Goal: Information Seeking & Learning: Find contact information

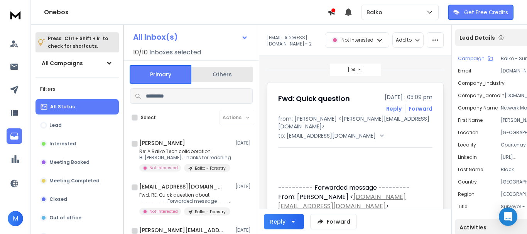
scroll to position [1120, 0]
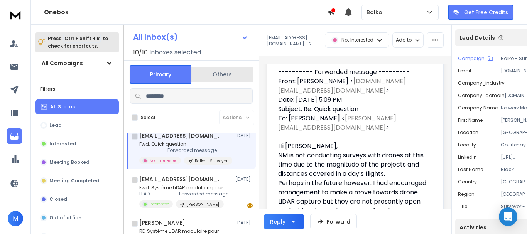
click at [239, 15] on h1 "Onebox" at bounding box center [185, 12] width 283 height 9
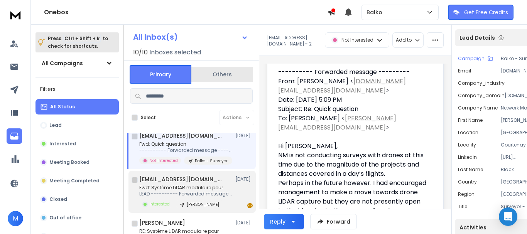
click at [189, 184] on div "[EMAIL_ADDRESS][DOMAIN_NAME] +2 [DATE] Fwd: Système LiDAR modulaire pour LEAD -…" at bounding box center [195, 191] width 113 height 33
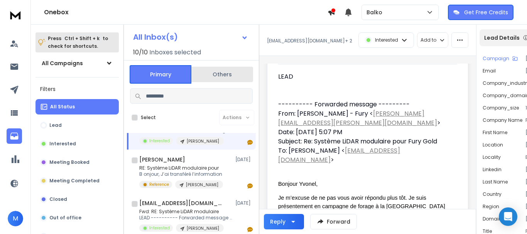
scroll to position [1696, 0]
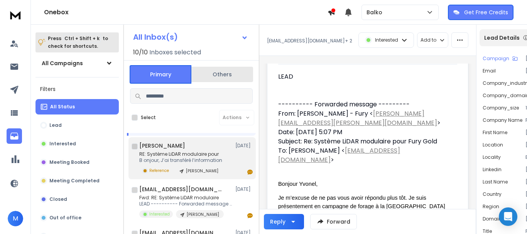
click at [191, 154] on p "RE: Système LiDAR modulaire pour" at bounding box center [181, 154] width 84 height 6
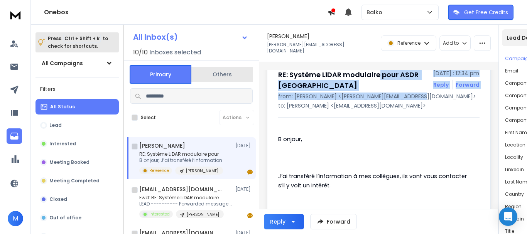
scroll to position [28, 0]
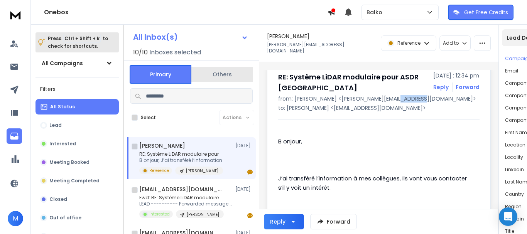
drag, startPoint x: 411, startPoint y: 82, endPoint x: 385, endPoint y: 89, distance: 27.3
click at [385, 95] on p "from: [PERSON_NAME] <[PERSON_NAME][EMAIL_ADDRESS][DOMAIN_NAME]>" at bounding box center [378, 99] width 201 height 8
copy p "@[DOMAIN_NAME]"
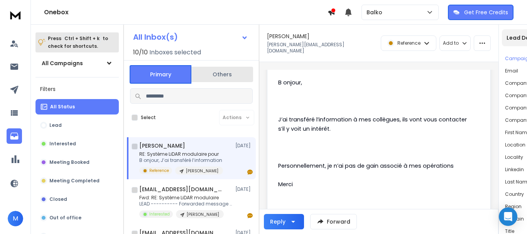
scroll to position [105, 0]
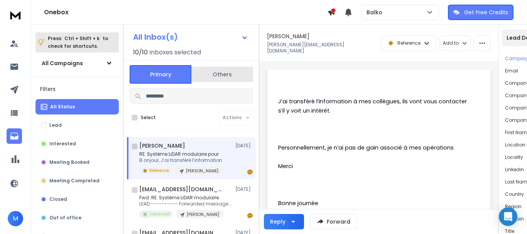
copy p "@[DOMAIN_NAME]"
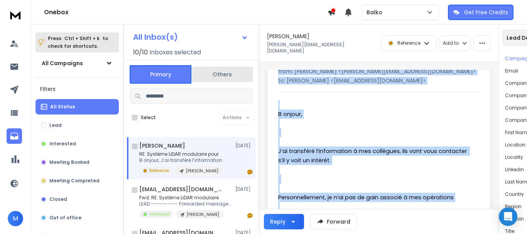
scroll to position [0, 0]
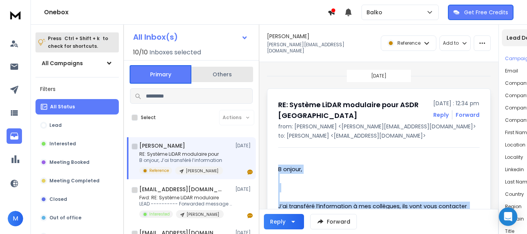
drag, startPoint x: 320, startPoint y: 168, endPoint x: 279, endPoint y: 164, distance: 41.1
copy div "B onjour, J’ai transféré l’information à mes collègues, ils vont vous contacter…"
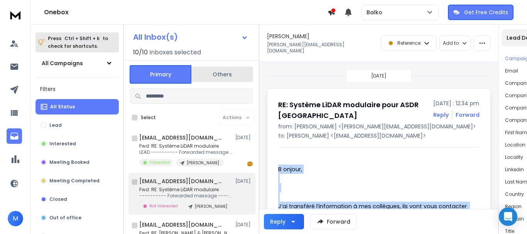
scroll to position [1735, 0]
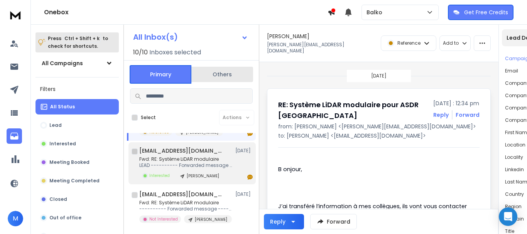
click at [185, 161] on p "Fwd: RE: Système LiDAR modulaire" at bounding box center [185, 159] width 93 height 6
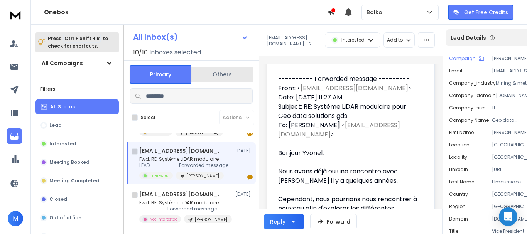
scroll to position [116, 0]
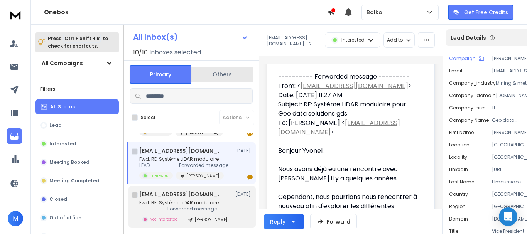
click at [201, 200] on p "Fwd: RE: Système LiDAR modulaire" at bounding box center [185, 203] width 93 height 6
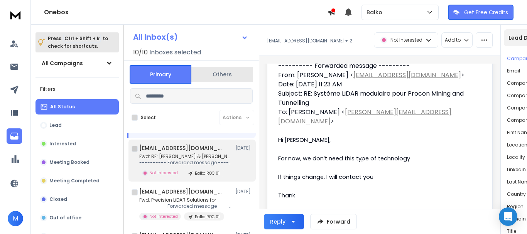
scroll to position [1812, 0]
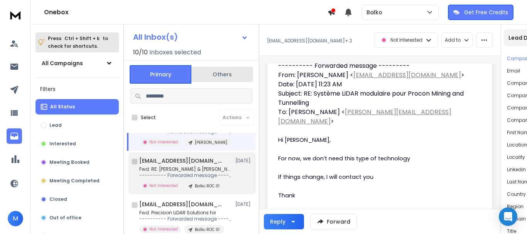
click at [205, 168] on p "Fwd: RE: [PERSON_NAME] & [PERSON_NAME]" at bounding box center [185, 169] width 93 height 6
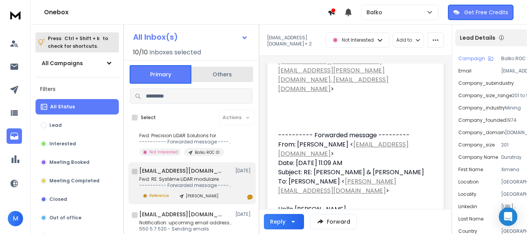
scroll to position [1850, 0]
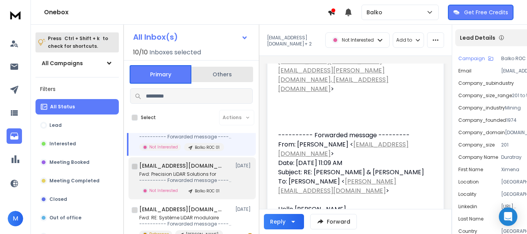
click at [214, 176] on p "Fwd: Precision LiDAR Solutions for" at bounding box center [185, 174] width 93 height 6
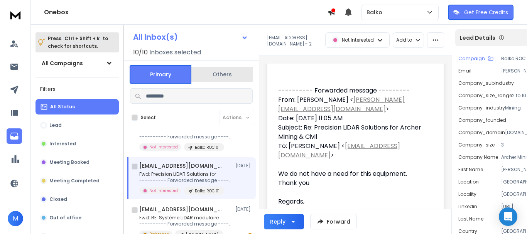
scroll to position [116, 0]
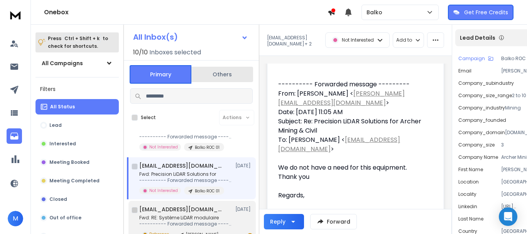
click at [196, 210] on h1 "[EMAIL_ADDRESS][DOMAIN_NAME] +2" at bounding box center [181, 209] width 85 height 8
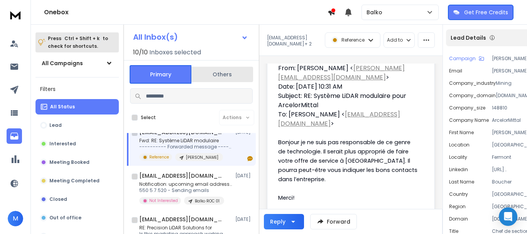
scroll to position [154, 0]
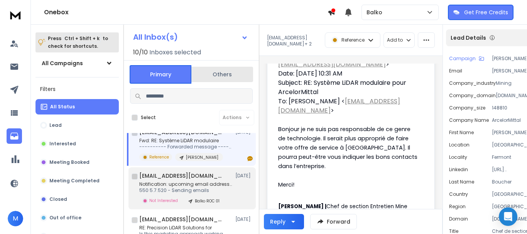
click at [192, 181] on p "Notification: upcoming email address change" at bounding box center [185, 184] width 93 height 6
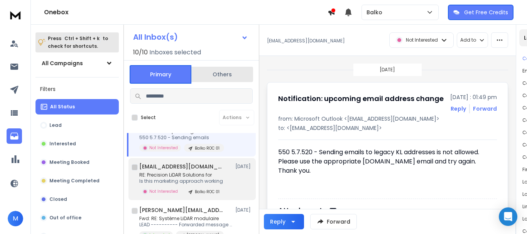
scroll to position [2005, 0]
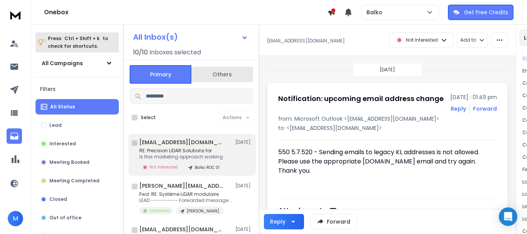
click at [198, 150] on p "RE: Precision LiDAR Solutions for" at bounding box center [181, 151] width 85 height 6
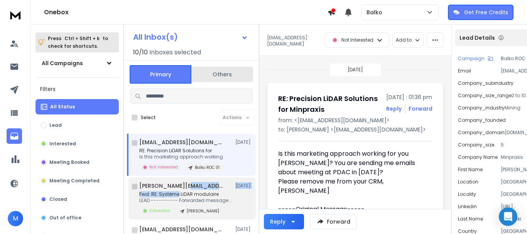
click at [178, 190] on div "[PERSON_NAME][EMAIL_ADDRESS][PERSON_NAME][DOMAIN_NAME] +2 [DATE] Fwd: RE: Systè…" at bounding box center [195, 198] width 113 height 33
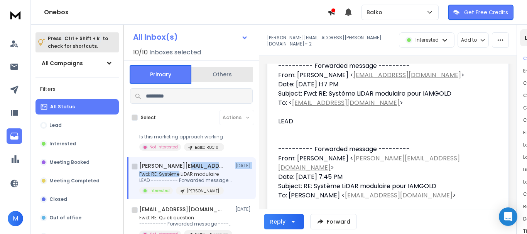
scroll to position [2043, 0]
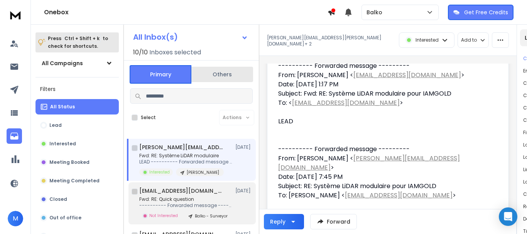
click at [192, 196] on p "Fwd: RE: Quick question" at bounding box center [185, 199] width 93 height 6
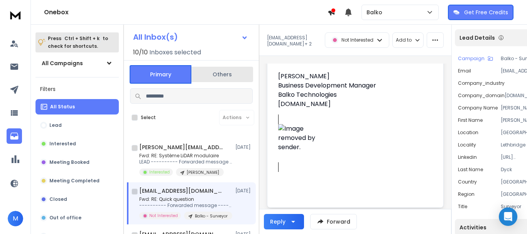
scroll to position [6, 0]
click at [364, 217] on span "3" at bounding box center [362, 220] width 4 height 7
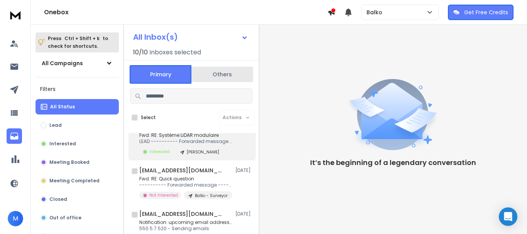
scroll to position [0, 0]
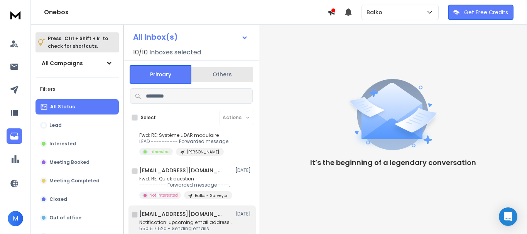
click at [204, 216] on h1 "[EMAIL_ADDRESS][DOMAIN_NAME]" at bounding box center [181, 214] width 85 height 8
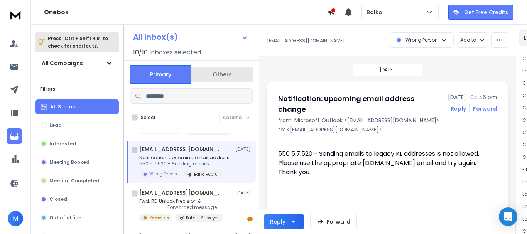
scroll to position [2141, 0]
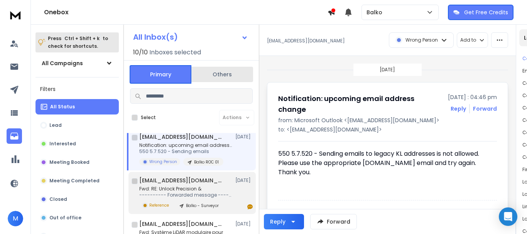
click at [196, 184] on h1 "[EMAIL_ADDRESS][DOMAIN_NAME] +2" at bounding box center [181, 181] width 85 height 8
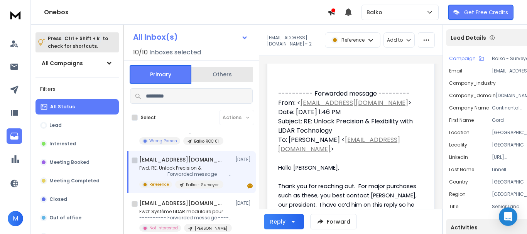
scroll to position [2179, 0]
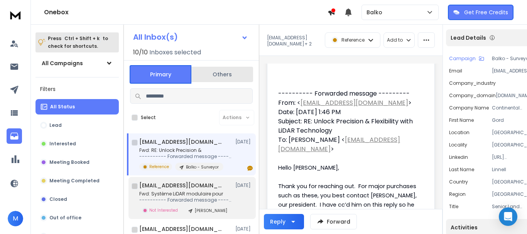
click at [202, 182] on h1 "[EMAIL_ADDRESS][DOMAIN_NAME] +2" at bounding box center [181, 186] width 85 height 8
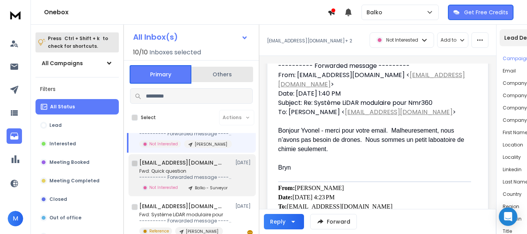
scroll to position [2256, 0]
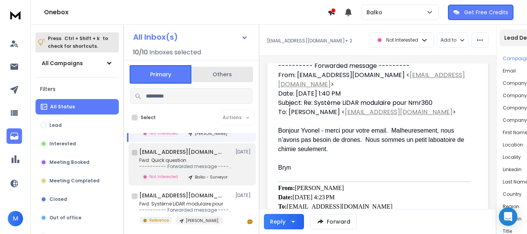
click at [205, 157] on div "[EMAIL_ADDRESS][DOMAIN_NAME] +2 [DATE] Fwd: Quick question ---------- Forwarded…" at bounding box center [195, 164] width 113 height 33
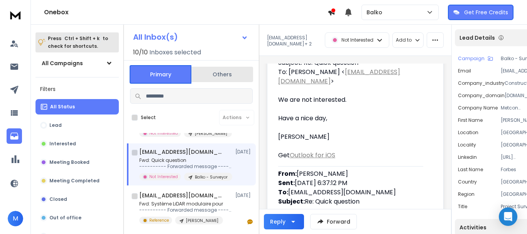
scroll to position [6, 0]
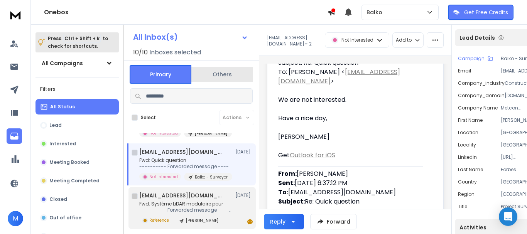
click at [193, 201] on p "Fwd: Système LiDAR modulaire pour" at bounding box center [185, 204] width 93 height 6
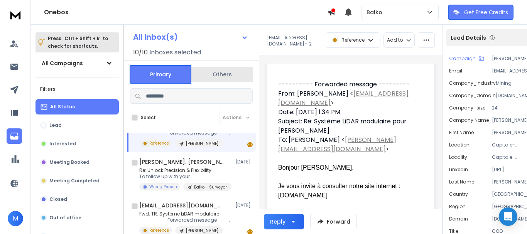
scroll to position [154, 0]
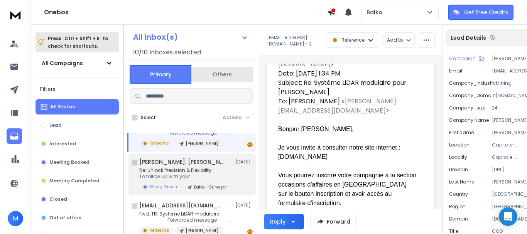
click at [212, 172] on p "Re: Unlock Precision & Flexibility" at bounding box center [185, 170] width 92 height 6
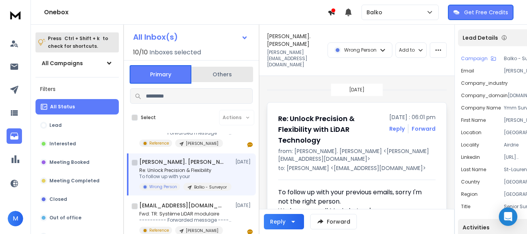
scroll to position [2295, 0]
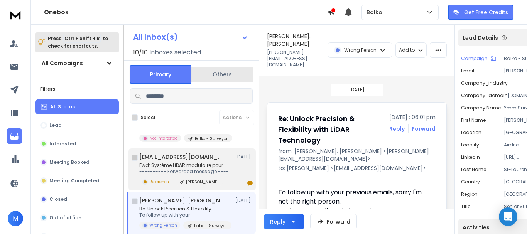
click at [212, 162] on div "[EMAIL_ADDRESS][DOMAIN_NAME] +2 [DATE] Fwd: Système LiDAR modulaire pour ------…" at bounding box center [195, 169] width 113 height 33
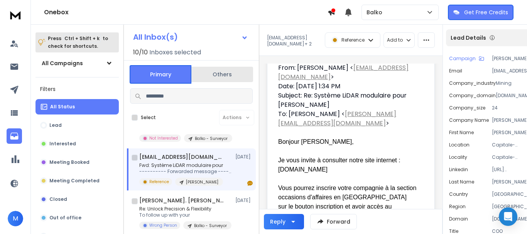
scroll to position [154, 0]
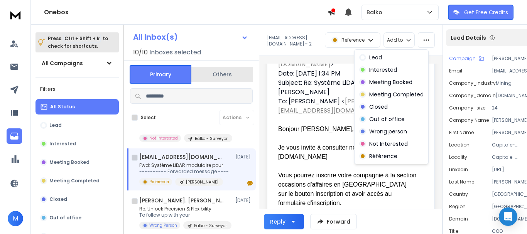
click at [373, 41] on icon at bounding box center [370, 40] width 5 height 3
click at [367, 143] on div "Not Interested" at bounding box center [383, 144] width 49 height 8
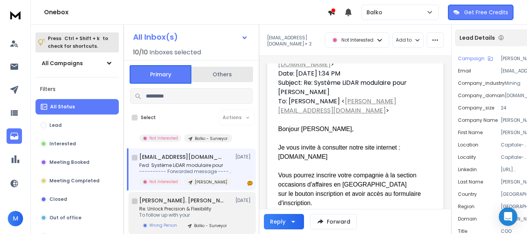
click at [180, 203] on h1 "[PERSON_NAME]. [PERSON_NAME]" at bounding box center [181, 201] width 85 height 8
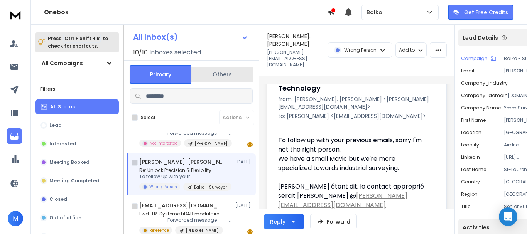
scroll to position [39, 0]
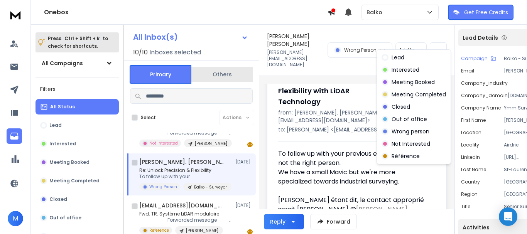
click at [392, 43] on div "Wrong Person" at bounding box center [360, 50] width 64 height 15
click at [391, 143] on div "Not Interested" at bounding box center [405, 144] width 49 height 8
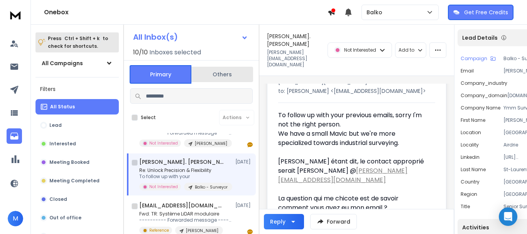
scroll to position [2372, 0]
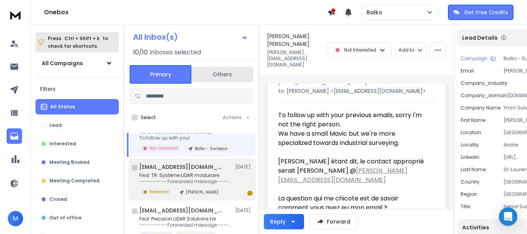
click at [219, 172] on div "[EMAIL_ADDRESS][DOMAIN_NAME] +2 [DATE] Fwd: TR: Système LiDAR modulaire -------…" at bounding box center [195, 179] width 113 height 33
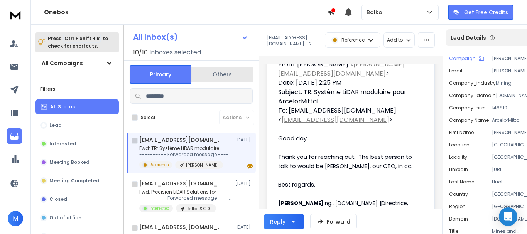
scroll to position [2411, 0]
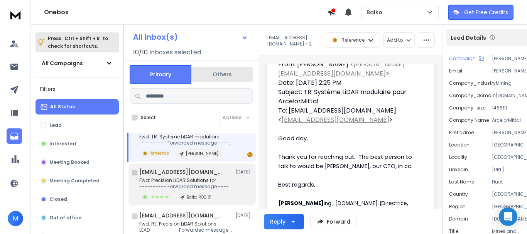
click at [213, 176] on div "[EMAIL_ADDRESS][DOMAIN_NAME] +2 [DATE] Fwd: Precision LiDAR Solutions for -----…" at bounding box center [195, 184] width 113 height 33
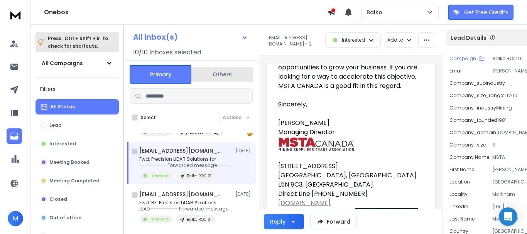
scroll to position [2449, 0]
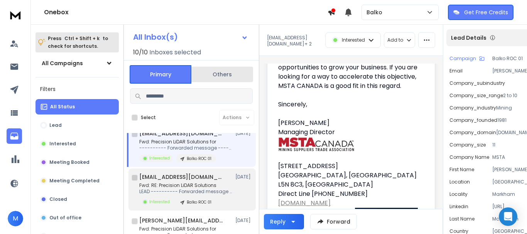
click at [192, 177] on h1 "[EMAIL_ADDRESS][DOMAIN_NAME] +2" at bounding box center [181, 177] width 85 height 8
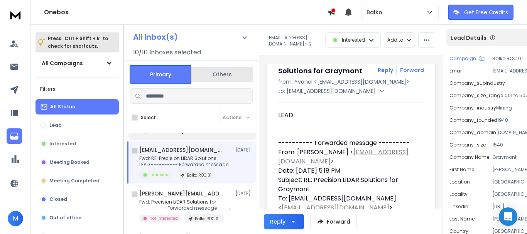
scroll to position [2526, 0]
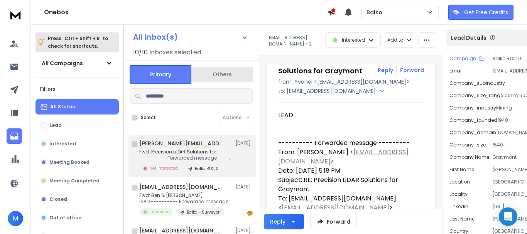
click at [195, 148] on div "[PERSON_NAME][EMAIL_ADDRESS][PERSON_NAME][DOMAIN_NAME] +2 [DATE] Fwd: Precision…" at bounding box center [195, 156] width 113 height 33
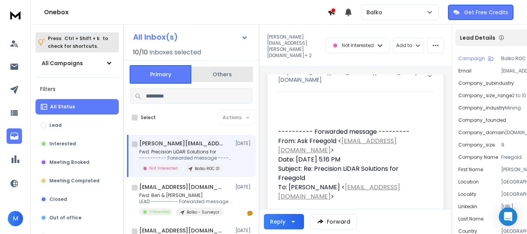
scroll to position [77, 0]
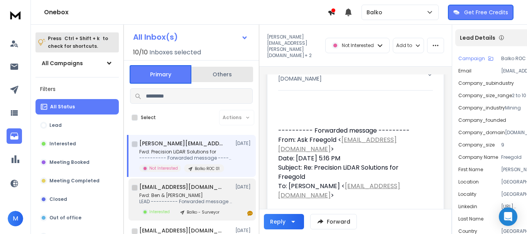
click at [200, 188] on h1 "[EMAIL_ADDRESS][DOMAIN_NAME] +2" at bounding box center [181, 187] width 85 height 8
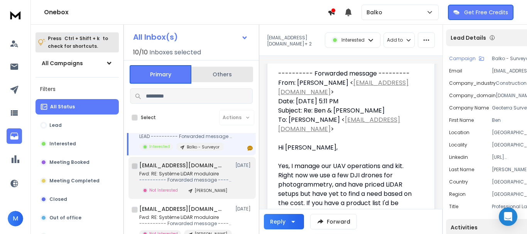
scroll to position [2603, 0]
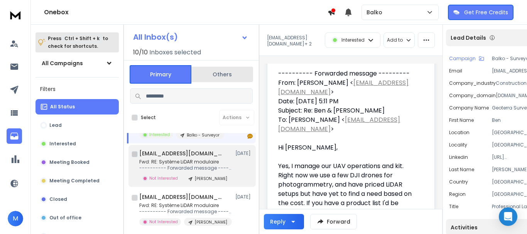
click at [202, 157] on h1 "[EMAIL_ADDRESS][DOMAIN_NAME] +2" at bounding box center [181, 154] width 85 height 8
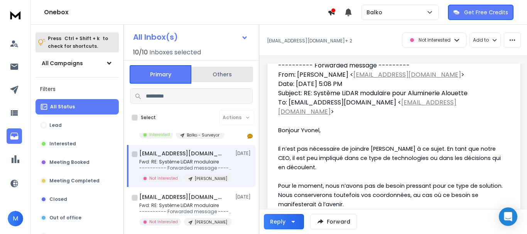
scroll to position [154, 0]
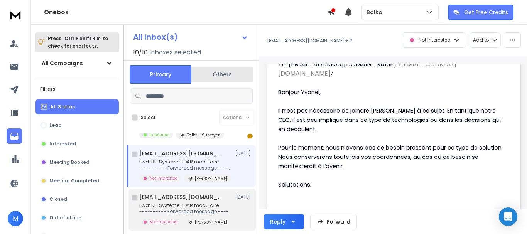
click at [188, 199] on h1 "[EMAIL_ADDRESS][DOMAIN_NAME] +2" at bounding box center [181, 197] width 85 height 8
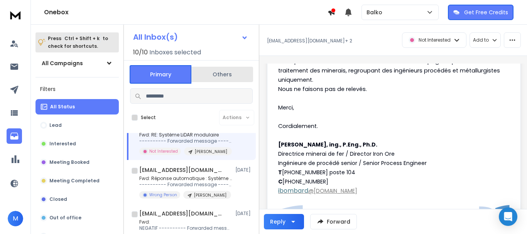
scroll to position [2680, 0]
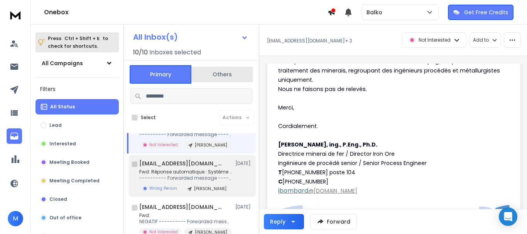
click at [201, 168] on div "[EMAIL_ADDRESS][DOMAIN_NAME] +2 [DATE] Fwd: Réponse automatique : Système LiDAR…" at bounding box center [195, 176] width 113 height 33
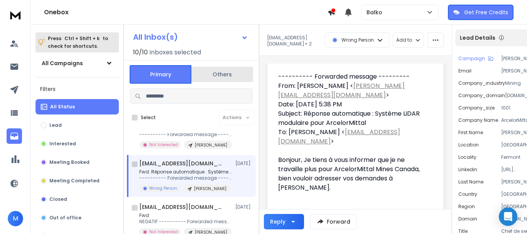
scroll to position [2719, 0]
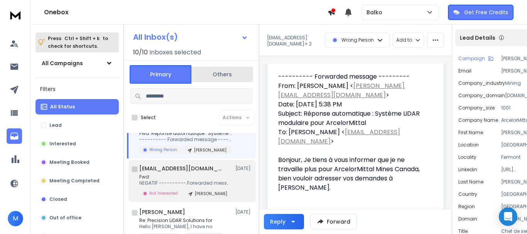
click at [202, 184] on p "NEGATIF ---------- Forwarded message --------- From: [PERSON_NAME]" at bounding box center [185, 183] width 93 height 6
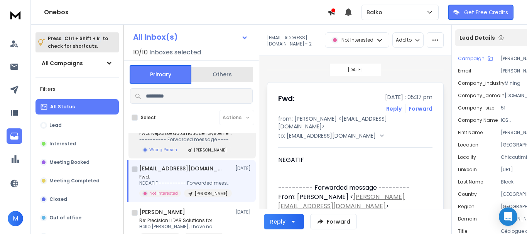
click at [223, 146] on div "Wrong Person [PERSON_NAME]" at bounding box center [185, 150] width 93 height 8
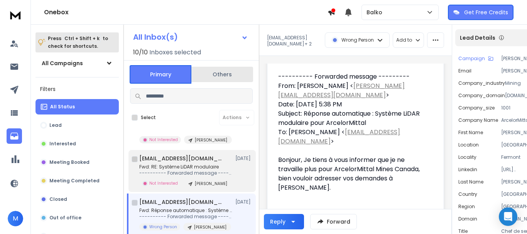
scroll to position [2680, 0]
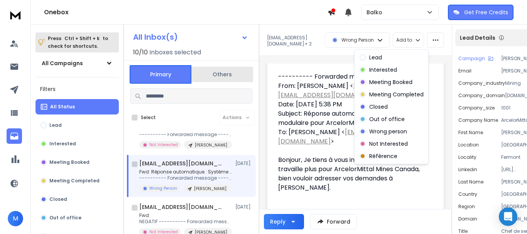
click at [383, 41] on icon at bounding box center [380, 40] width 6 height 6
click at [369, 154] on p "Référence" at bounding box center [383, 156] width 28 height 8
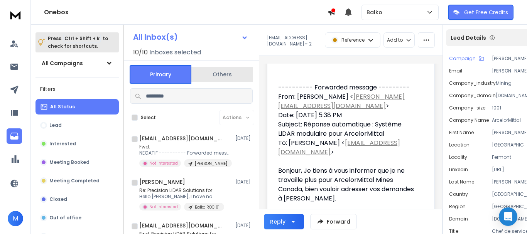
scroll to position [2758, 0]
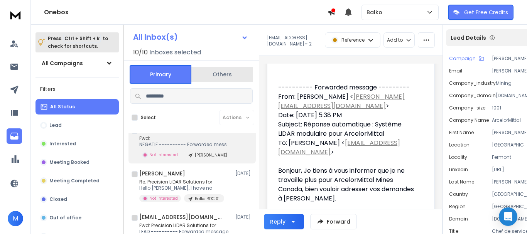
click at [204, 142] on p "NEGATIF ---------- Forwarded message --------- From: [PERSON_NAME]" at bounding box center [185, 144] width 93 height 6
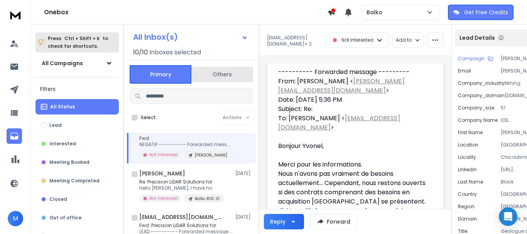
scroll to position [154, 0]
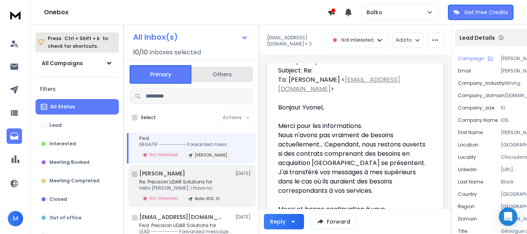
click at [170, 181] on p "Re: Precision LiDAR Solutions for" at bounding box center [181, 182] width 85 height 6
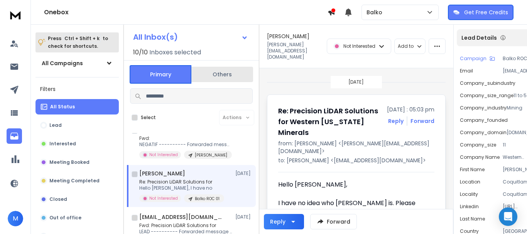
scroll to position [6, 0]
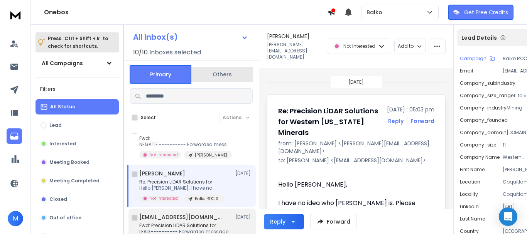
click at [179, 216] on div "[EMAIL_ADDRESS][DOMAIN_NAME] +2 [DATE] Fwd: Precision LiDAR Solutions for LEAD …" at bounding box center [195, 229] width 113 height 33
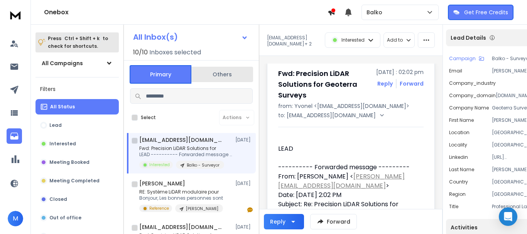
scroll to position [39, 0]
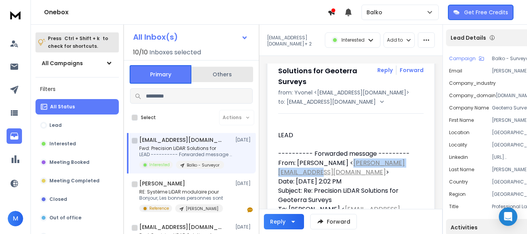
drag, startPoint x: 439, startPoint y: 149, endPoint x: 354, endPoint y: 146, distance: 84.9
click at [354, 158] on p "From: [PERSON_NAME] < [EMAIL_ADDRESS][DOMAIN_NAME] >" at bounding box center [347, 167] width 139 height 19
copy link "[PERSON_NAME][EMAIL_ADDRESS][DOMAIN_NAME]"
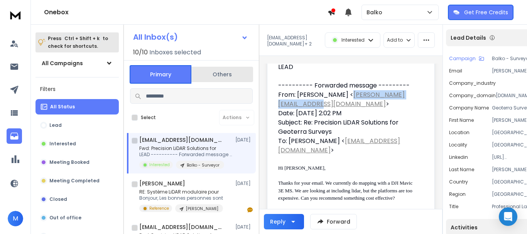
scroll to position [116, 0]
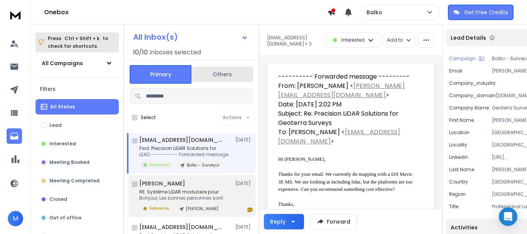
click at [201, 195] on p "Bonjour, Les bonnes personnes sont" at bounding box center [181, 198] width 84 height 6
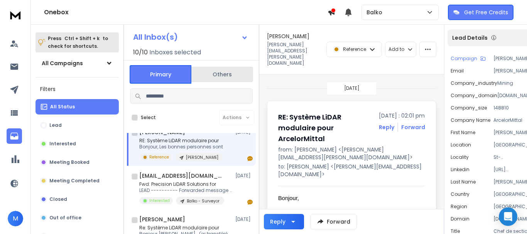
scroll to position [2912, 0]
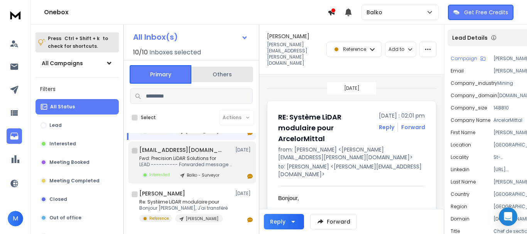
click at [188, 160] on p "Fwd: Precision LiDAR Solutions for" at bounding box center [185, 158] width 93 height 6
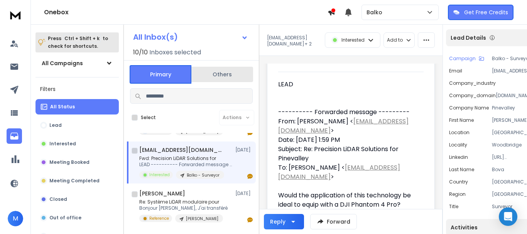
scroll to position [116, 0]
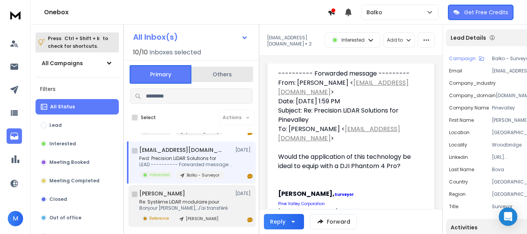
click at [197, 207] on p "Bonjour [PERSON_NAME], J'ai transféré" at bounding box center [183, 208] width 88 height 6
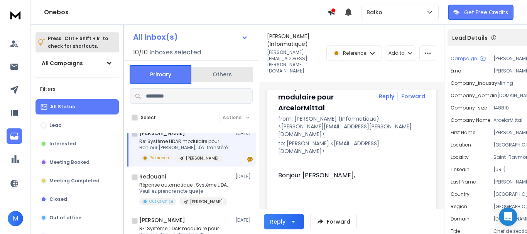
scroll to position [2989, 0]
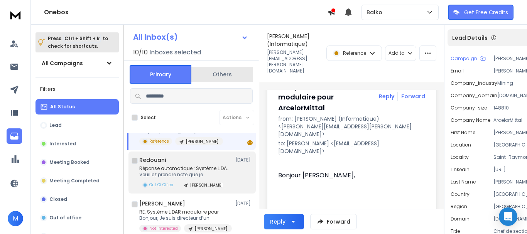
click at [192, 172] on p "﻿[PERSON_NAME] prendre note que je" at bounding box center [185, 175] width 93 height 6
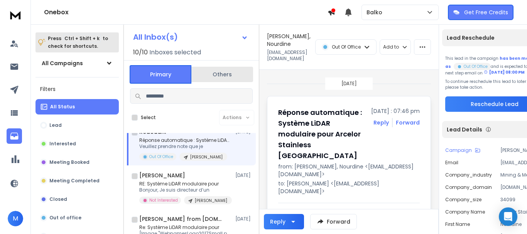
scroll to position [3027, 0]
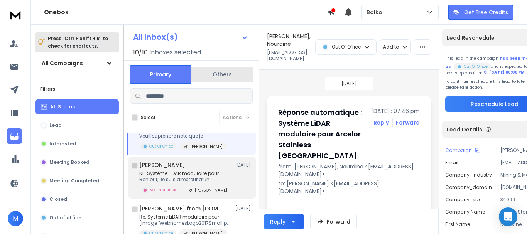
click at [194, 174] on p "RE: Système LiDAR modulaire pour" at bounding box center [185, 173] width 93 height 6
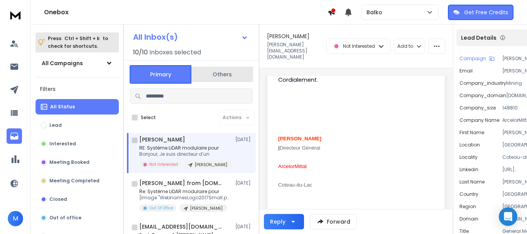
scroll to position [3066, 0]
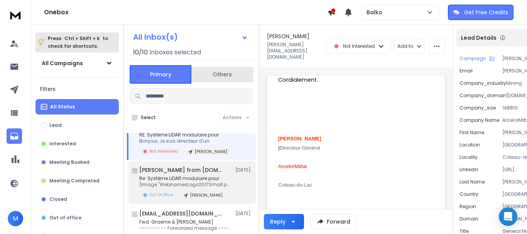
click at [187, 182] on p "[Image "WebnamesLogo2017Small.png?expires=1744065900&signature=baf3ae42f9103188…" at bounding box center [185, 185] width 93 height 6
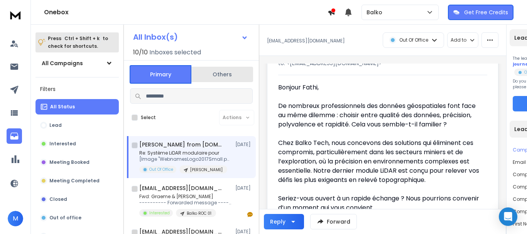
scroll to position [3105, 0]
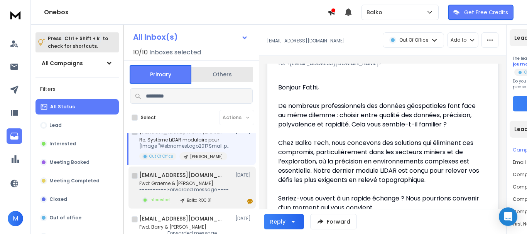
click at [204, 177] on h1 "[EMAIL_ADDRESS][DOMAIN_NAME] +1" at bounding box center [181, 175] width 85 height 8
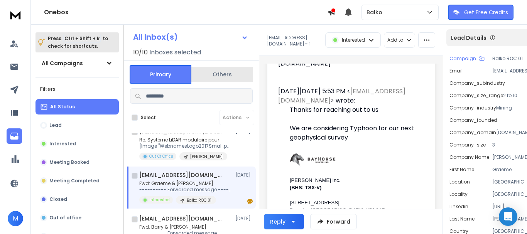
scroll to position [347, 0]
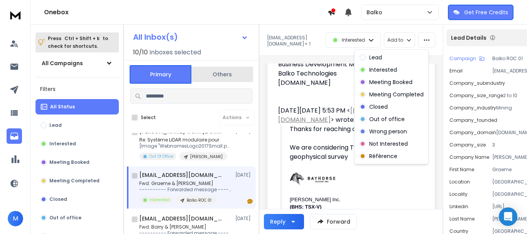
click at [373, 41] on icon at bounding box center [371, 40] width 5 height 3
click at [364, 145] on span at bounding box center [362, 143] width 7 height 7
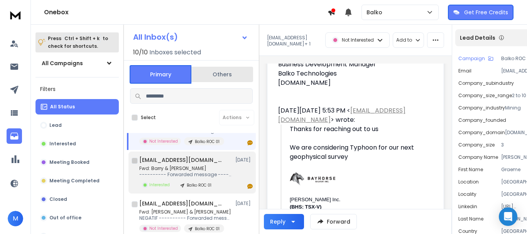
scroll to position [3182, 0]
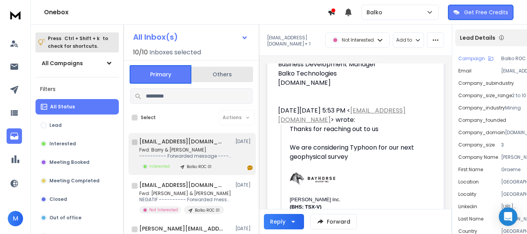
click at [164, 148] on p "Fwd: Barry & [PERSON_NAME]" at bounding box center [185, 150] width 93 height 6
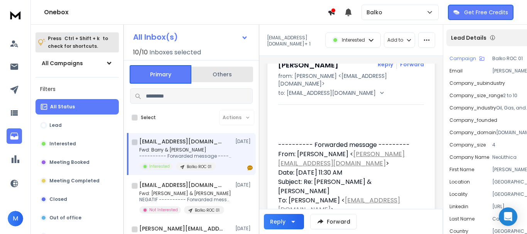
scroll to position [77, 0]
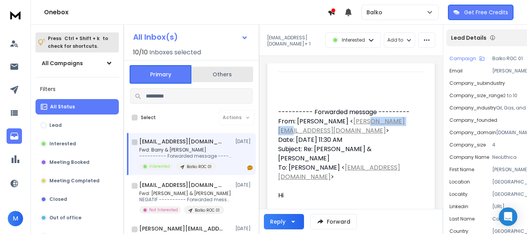
drag, startPoint x: 397, startPoint y: 111, endPoint x: 360, endPoint y: 111, distance: 36.6
click at [360, 117] on p "From: [PERSON_NAME] < [PERSON_NAME][EMAIL_ADDRESS][DOMAIN_NAME] >" at bounding box center [348, 126] width 140 height 19
copy link "@[DOMAIN_NAME]"
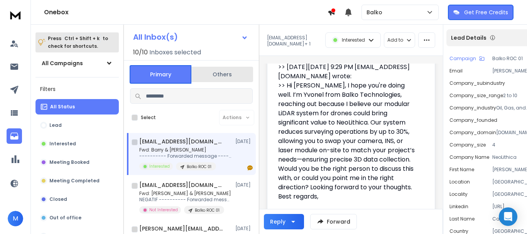
scroll to position [6, 0]
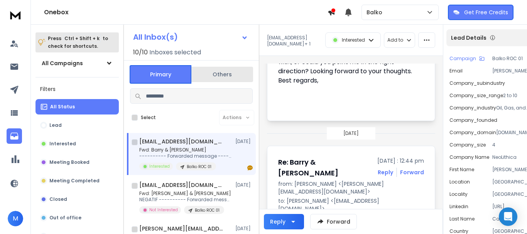
scroll to position [305, 0]
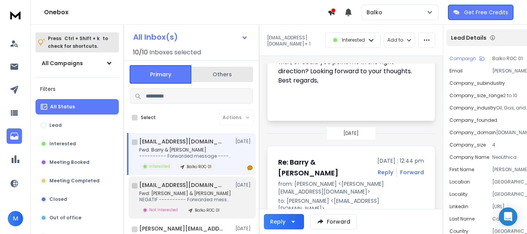
click at [184, 197] on div "Fwd: [PERSON_NAME] & [PERSON_NAME] NEGATIF ---------- Forwarded message -------…" at bounding box center [185, 202] width 93 height 24
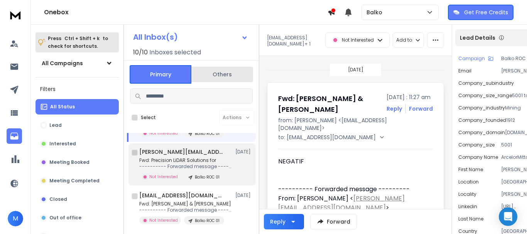
scroll to position [3259, 0]
click at [205, 163] on p "---------- Forwarded message --------- From: [GEOGRAPHIC_DATA]" at bounding box center [185, 166] width 93 height 6
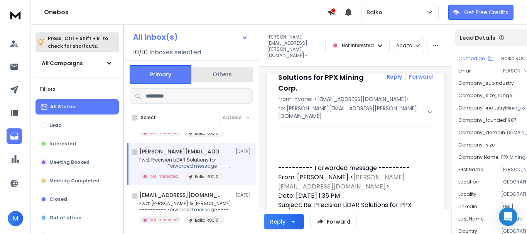
scroll to position [77, 0]
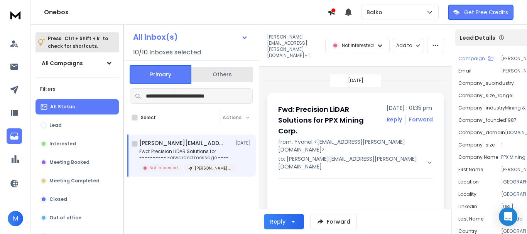
scroll to position [77, 0]
